Goal: Find specific page/section: Find specific page/section

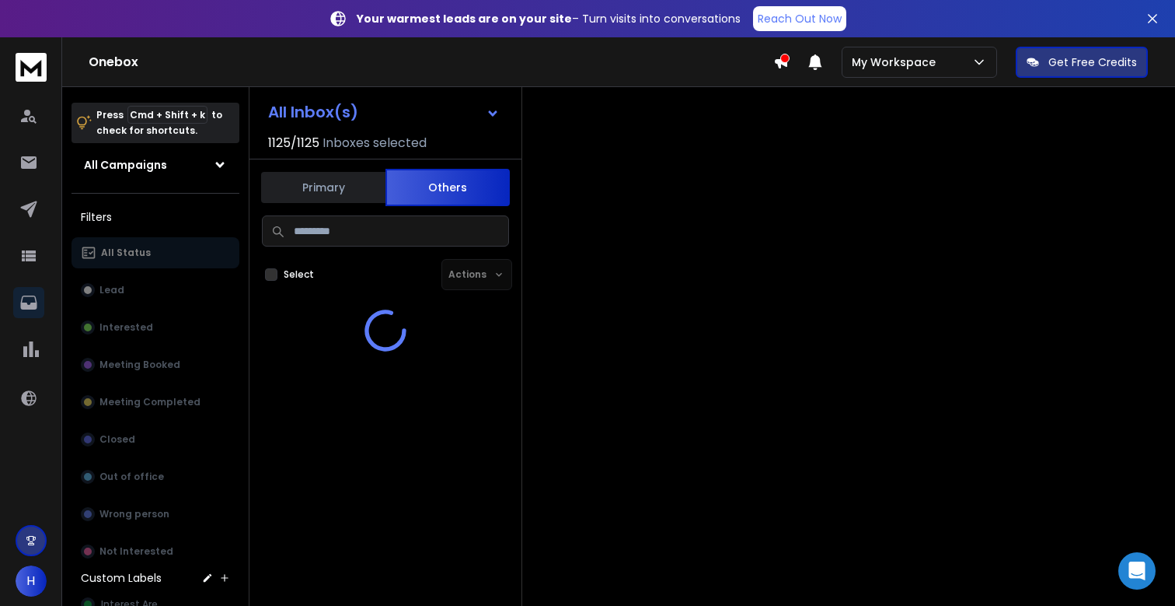
click at [442, 182] on button "Others" at bounding box center [448, 187] width 124 height 37
drag, startPoint x: 0, startPoint y: 0, endPoint x: 441, endPoint y: 183, distance: 477.1
click at [441, 183] on button "Others" at bounding box center [448, 187] width 124 height 37
click at [323, 170] on button "Primary" at bounding box center [323, 187] width 124 height 34
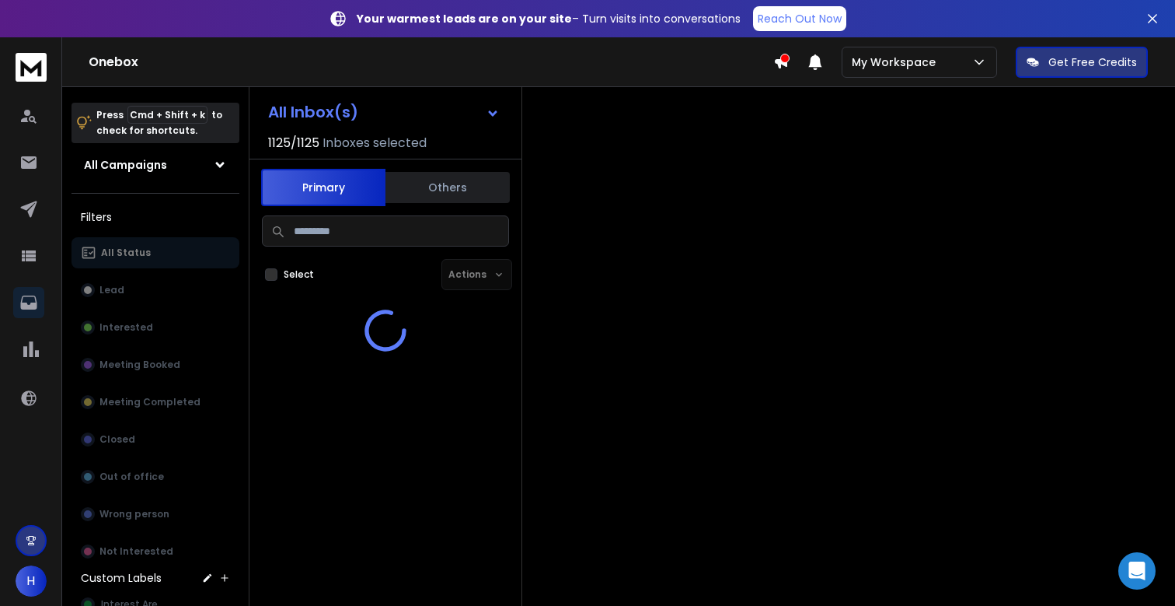
click at [323, 169] on button "Primary" at bounding box center [323, 187] width 124 height 37
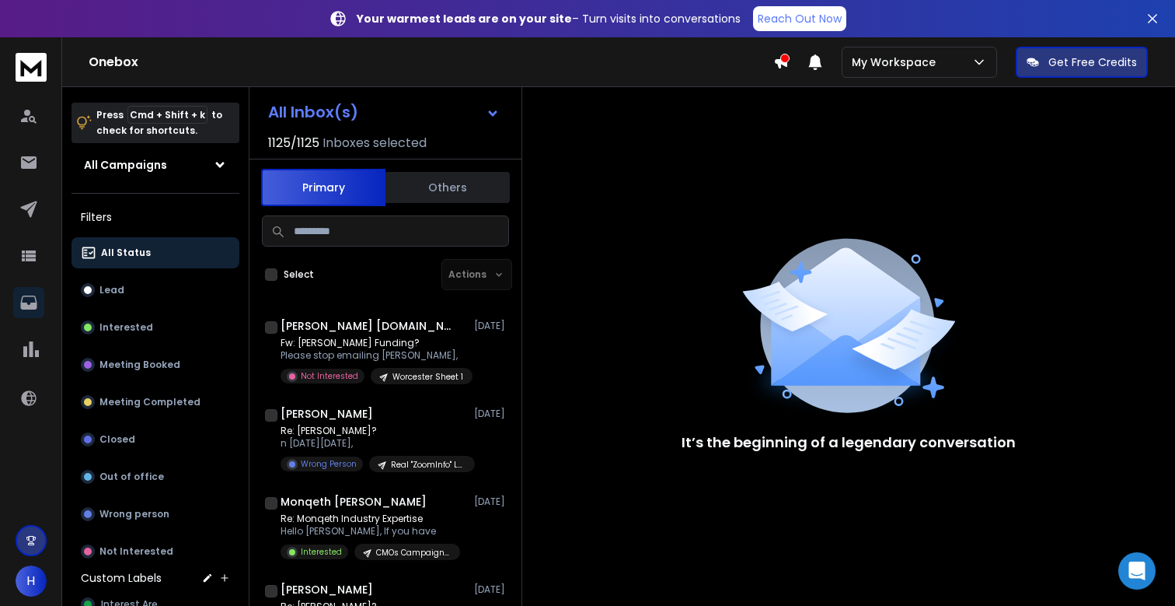
click at [402, 185] on button "Others" at bounding box center [448, 187] width 124 height 34
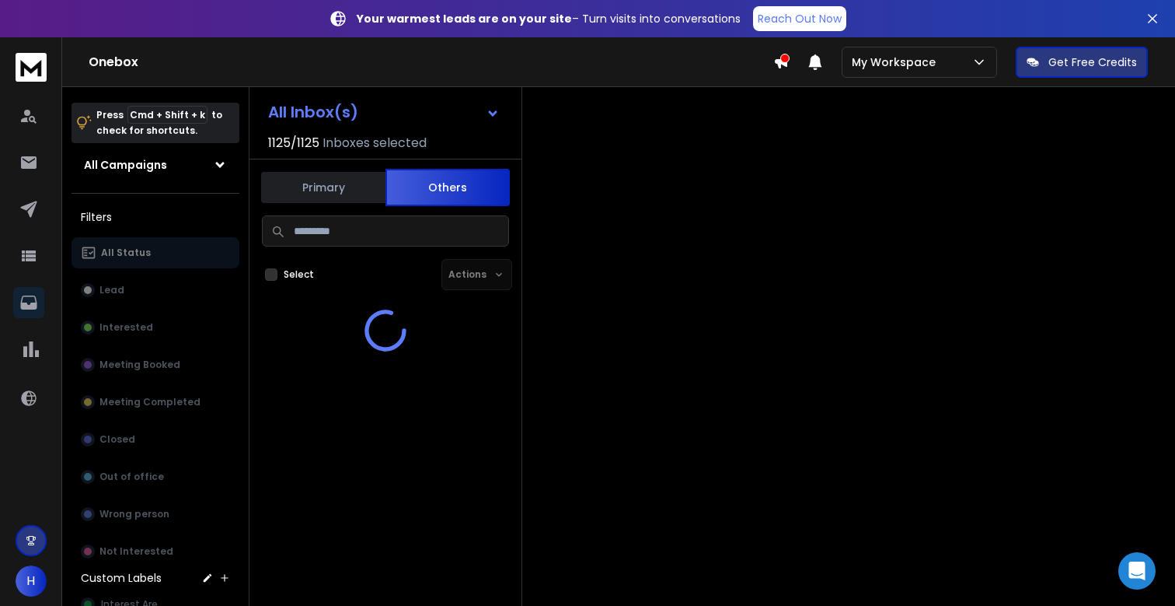
click at [402, 185] on button "Others" at bounding box center [448, 187] width 124 height 37
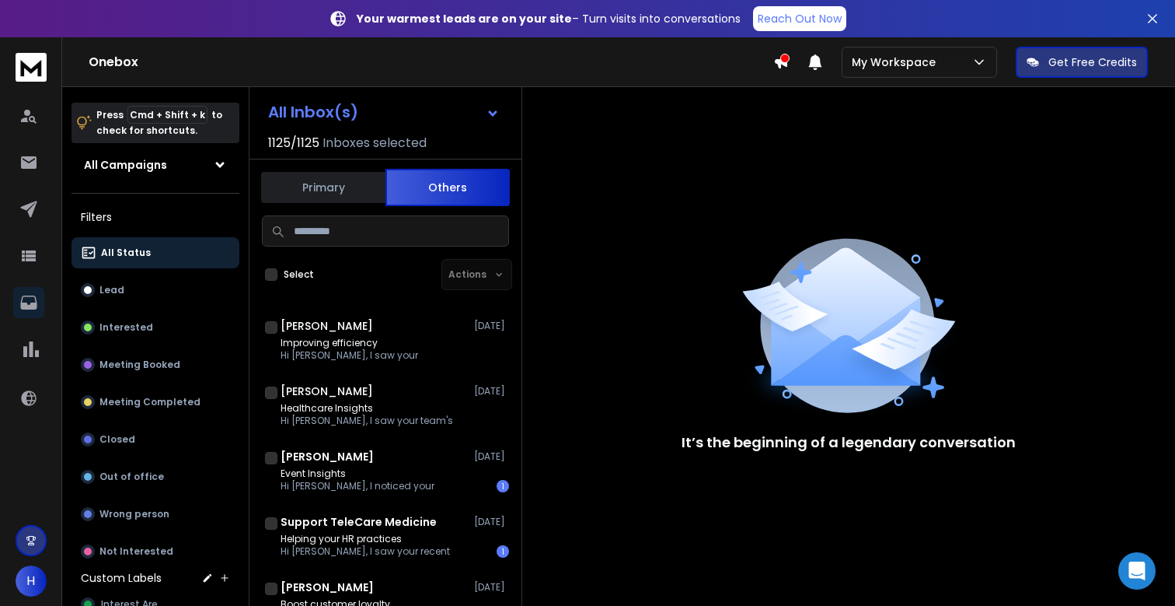
click at [323, 182] on button "Primary" at bounding box center [323, 187] width 124 height 34
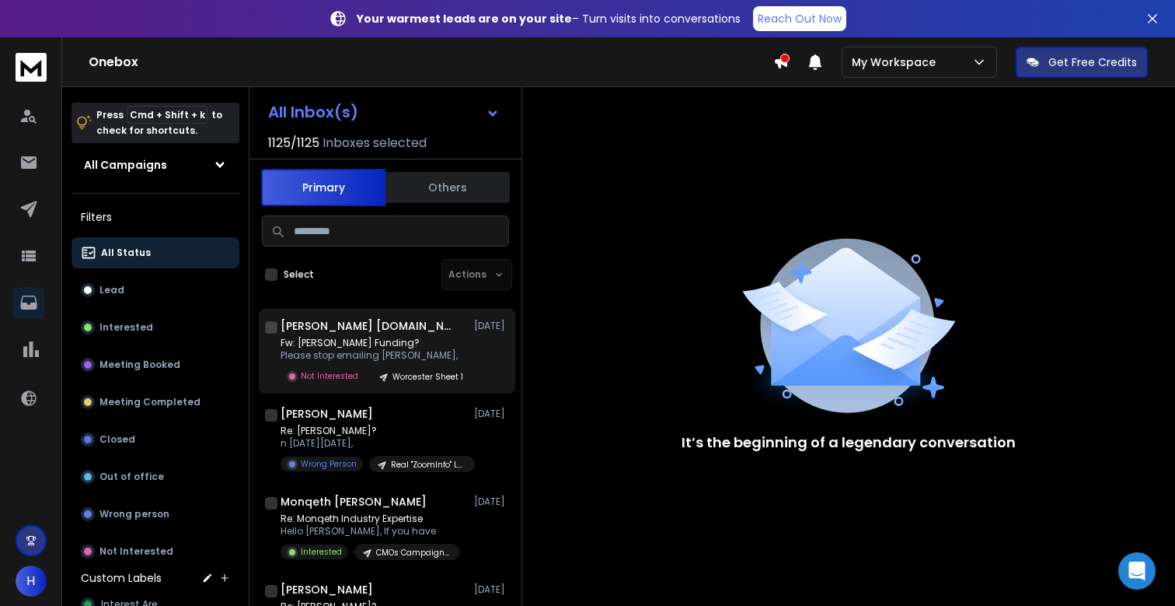
click at [415, 318] on h1 "[PERSON_NAME] [DOMAIN_NAME]" at bounding box center [366, 326] width 171 height 16
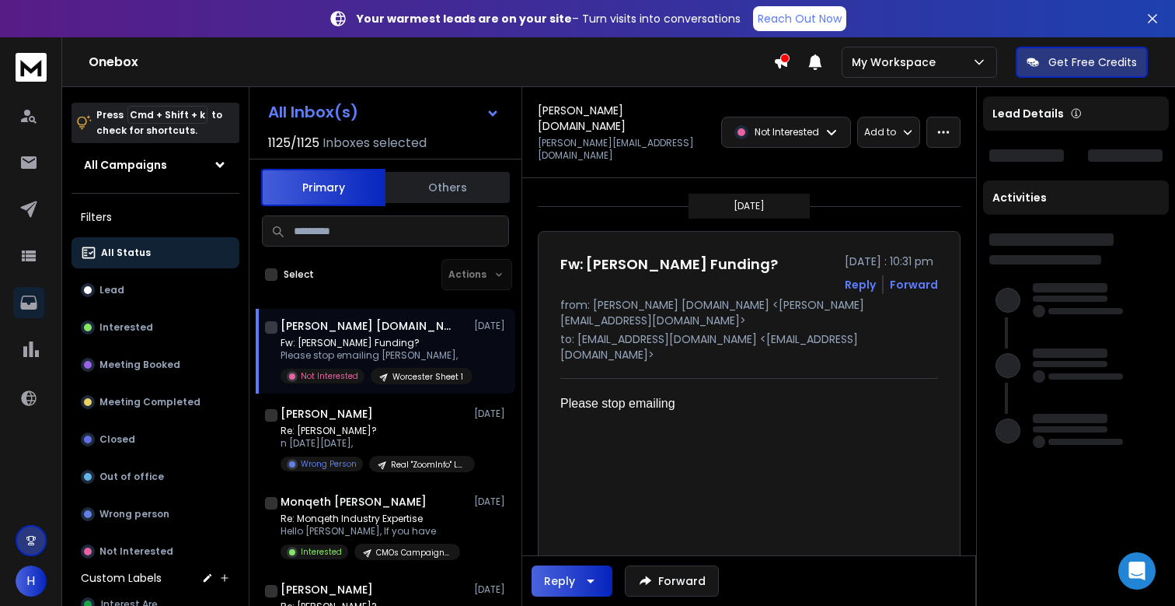
click at [425, 207] on div "Primary Others Select Actions [PERSON_NAME] [DOMAIN_NAME] [DATE] Fw: [PERSON_NA…" at bounding box center [386, 462] width 272 height 581
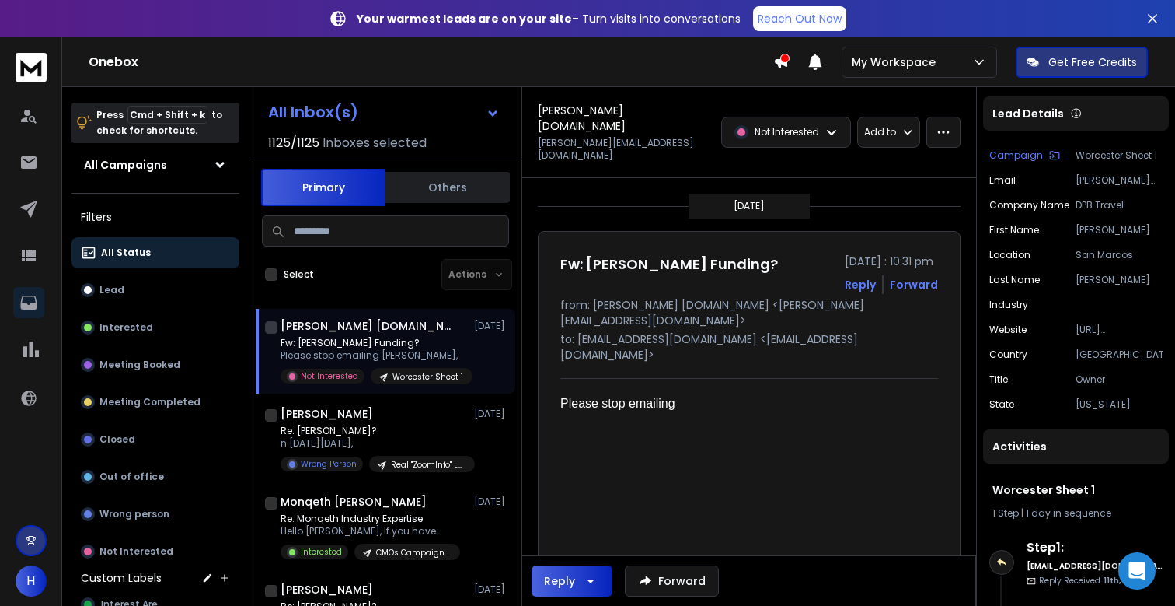
click at [425, 207] on div "Primary Others Select Actions [PERSON_NAME] [DOMAIN_NAME] [DATE] Fw: [PERSON_NA…" at bounding box center [386, 462] width 272 height 581
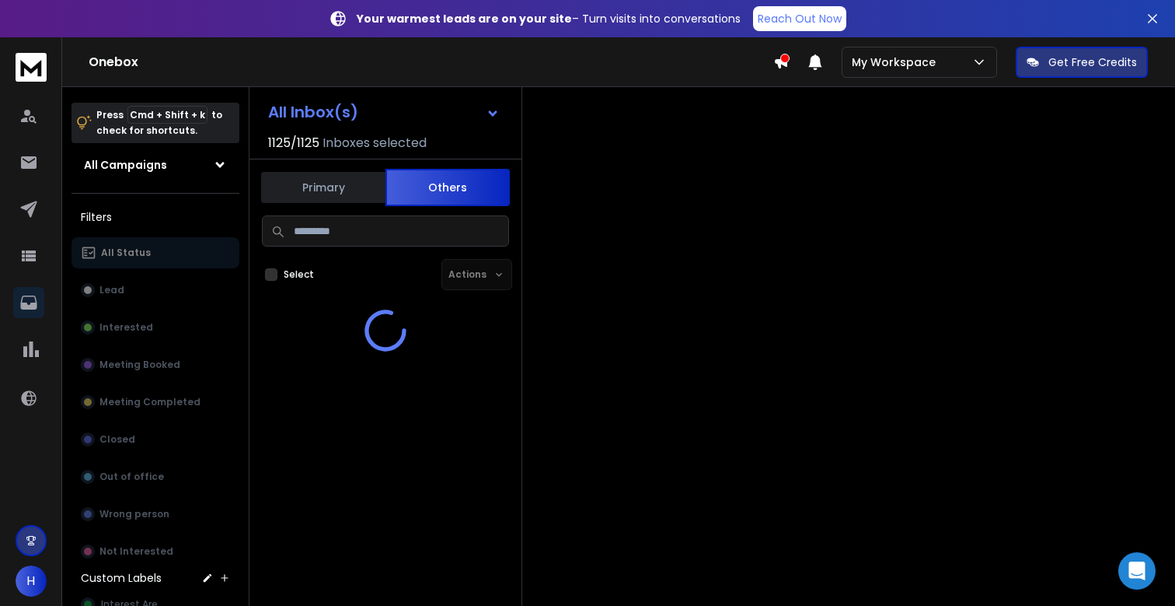
click at [425, 201] on button "Others" at bounding box center [448, 187] width 124 height 37
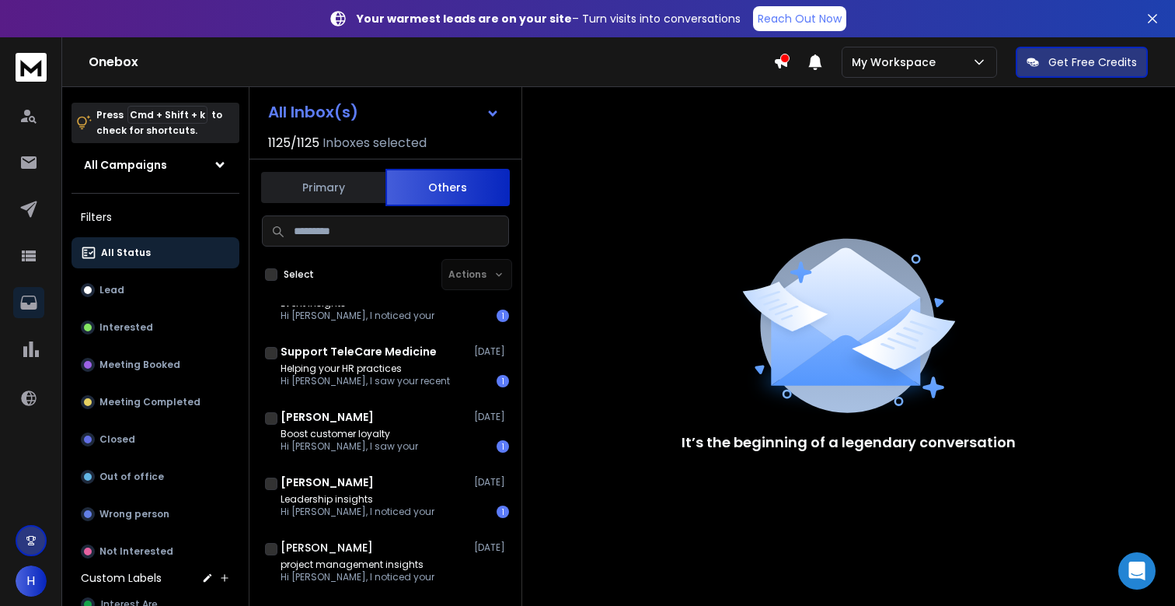
scroll to position [10, 0]
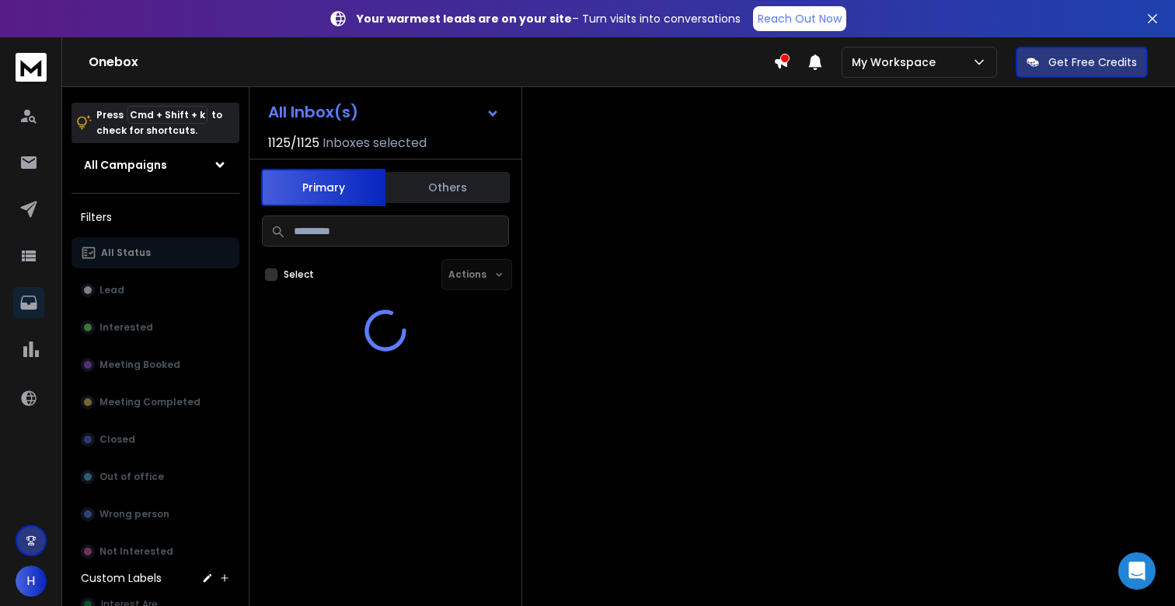
click at [348, 186] on button "Primary" at bounding box center [323, 187] width 124 height 37
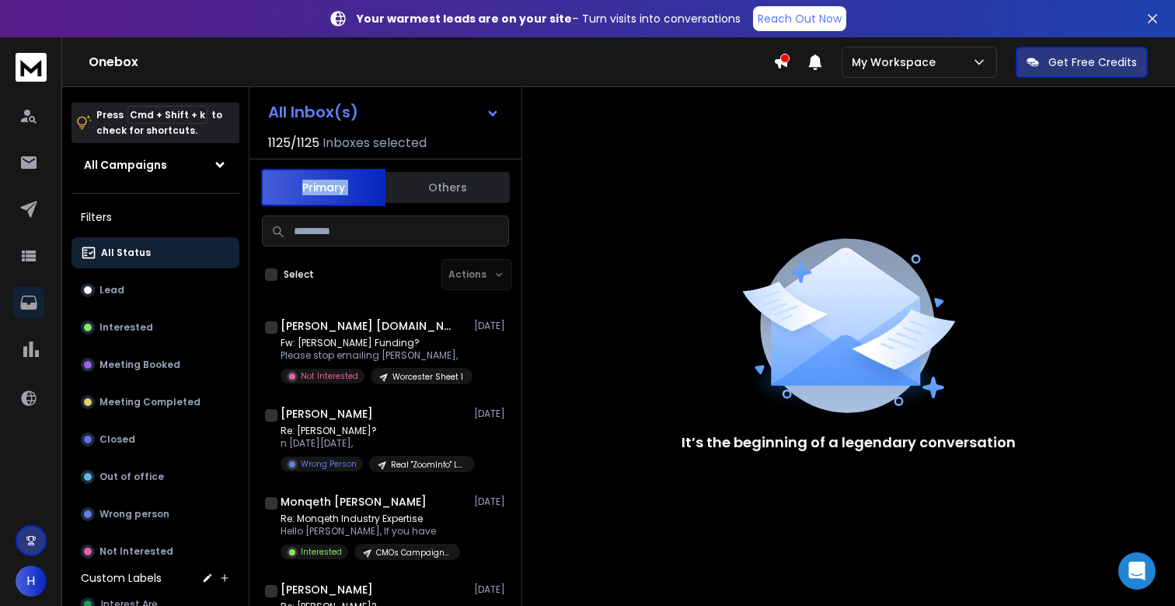
drag, startPoint x: 408, startPoint y: 163, endPoint x: 416, endPoint y: 182, distance: 20.2
click at [414, 181] on div "All Inbox(s) 1125 / 1125 Inboxes selected Primary Others Select Actions [PERSON…" at bounding box center [386, 390] width 272 height 606
click at [417, 183] on button "Others" at bounding box center [448, 187] width 124 height 34
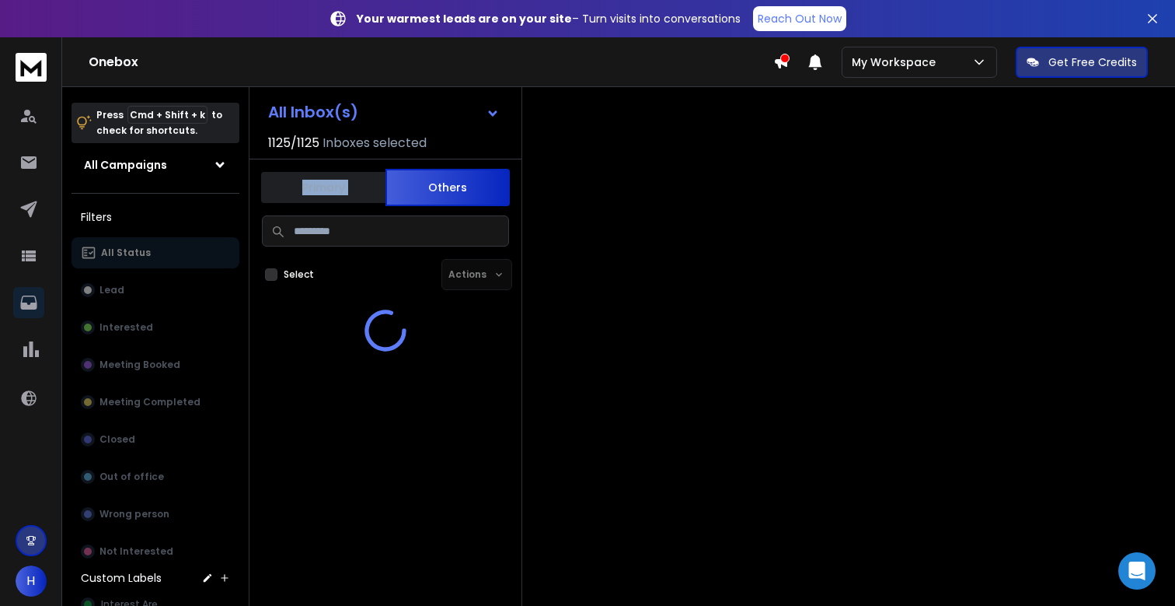
drag, startPoint x: 417, startPoint y: 183, endPoint x: 399, endPoint y: 183, distance: 17.9
click at [417, 183] on button "Others" at bounding box center [448, 187] width 124 height 37
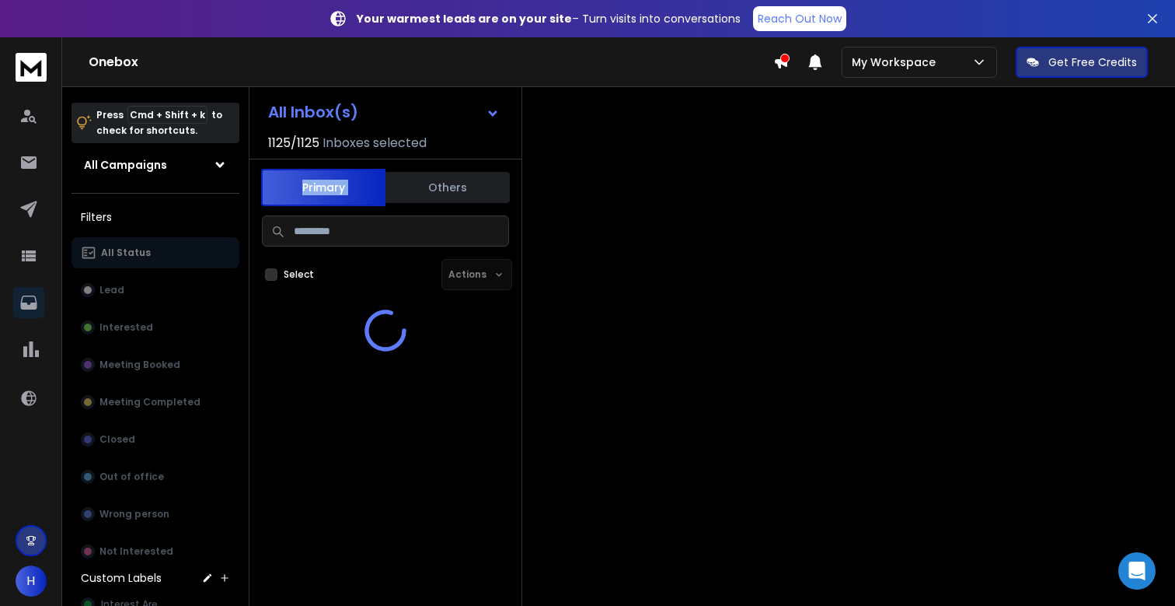
click at [348, 185] on button "Primary" at bounding box center [323, 187] width 124 height 37
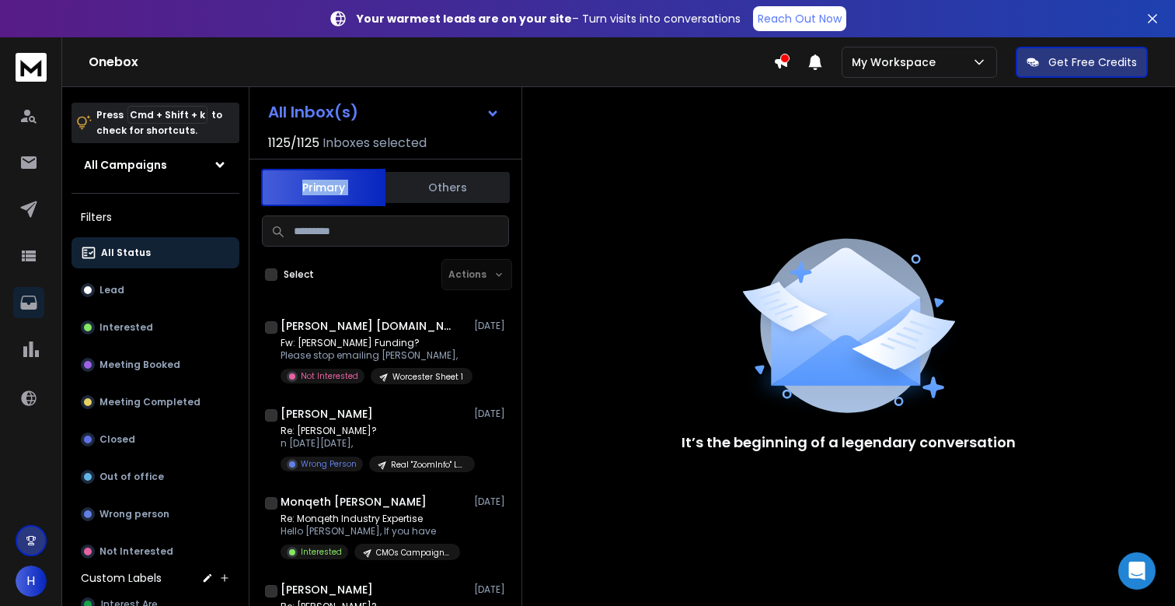
click at [430, 192] on button "Others" at bounding box center [448, 187] width 124 height 34
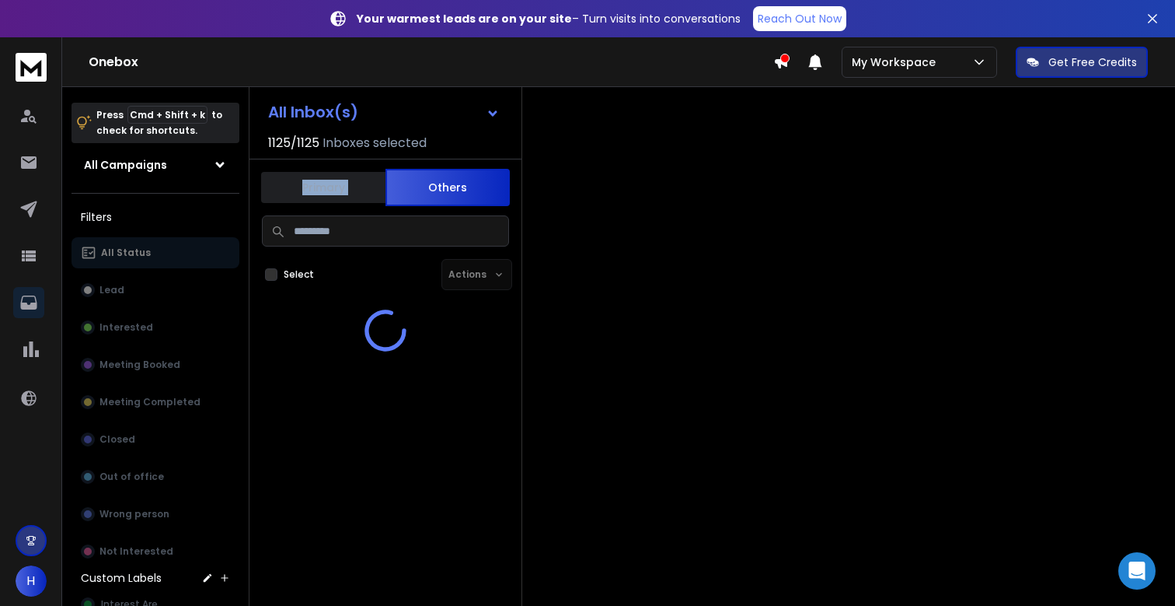
click at [430, 192] on button "Others" at bounding box center [448, 187] width 124 height 37
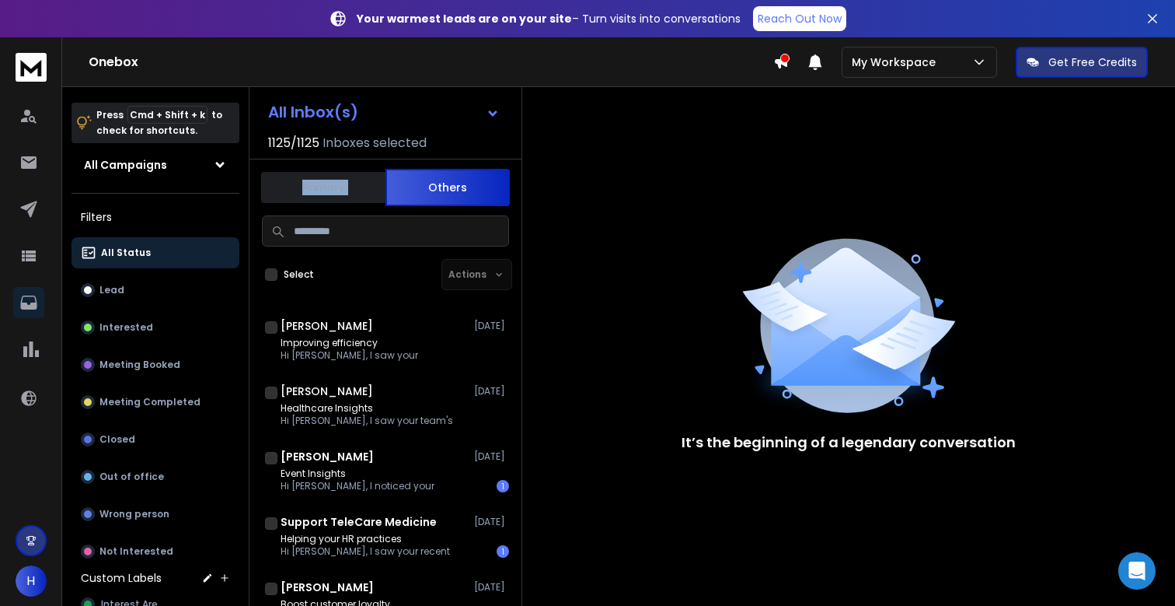
click at [312, 183] on button "Primary" at bounding box center [323, 187] width 124 height 34
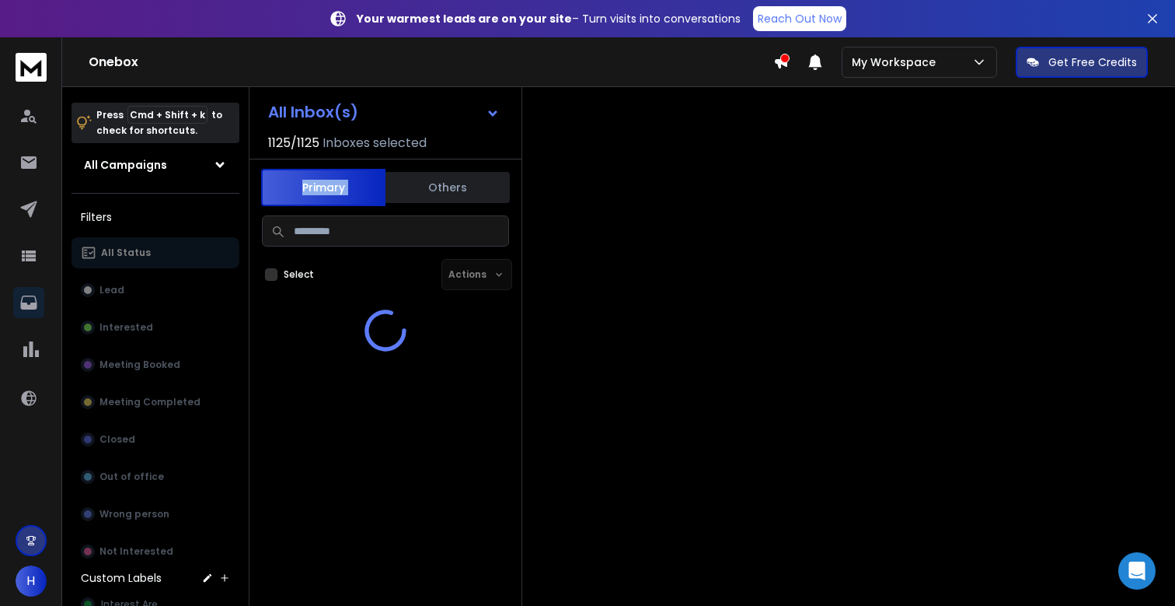
drag, startPoint x: 312, startPoint y: 183, endPoint x: 259, endPoint y: 134, distance: 72.1
click at [309, 185] on button "Primary" at bounding box center [323, 187] width 124 height 37
